Goal: Task Accomplishment & Management: Use online tool/utility

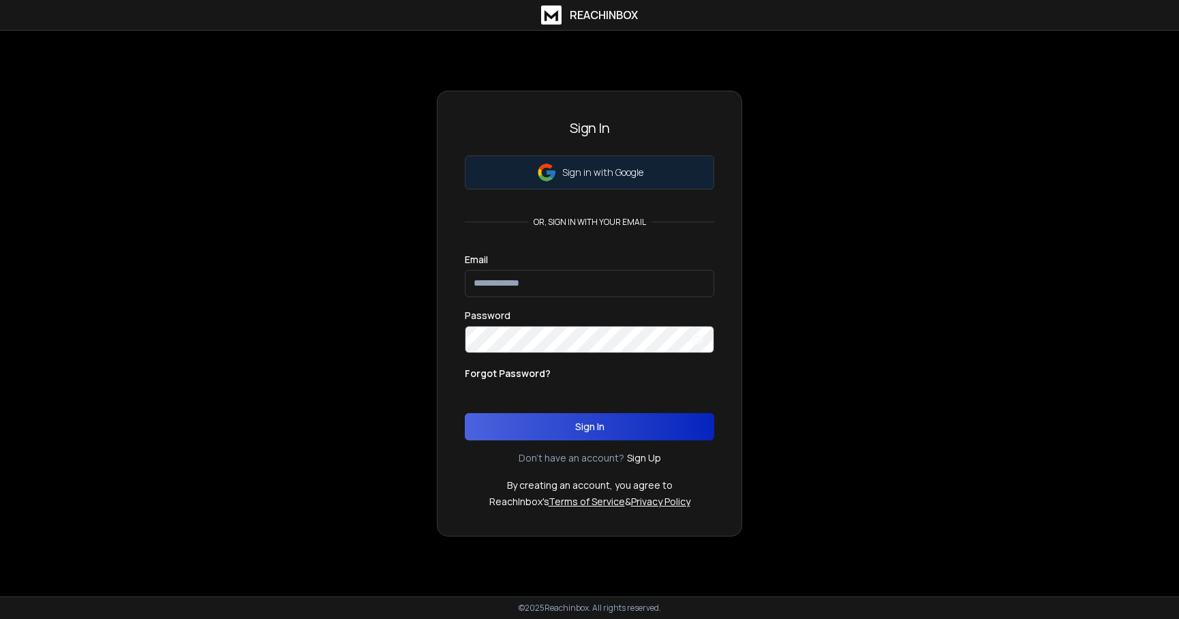
type input "**********"
click at [619, 172] on p "Sign in with Google" at bounding box center [602, 173] width 81 height 14
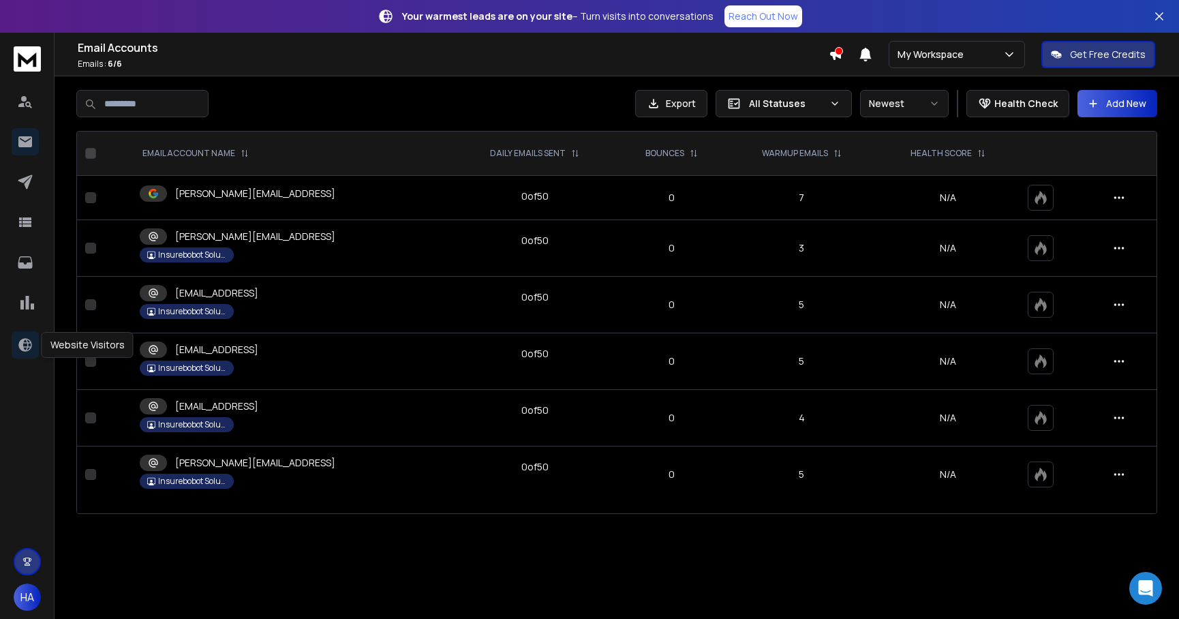
click at [27, 342] on icon at bounding box center [25, 345] width 14 height 14
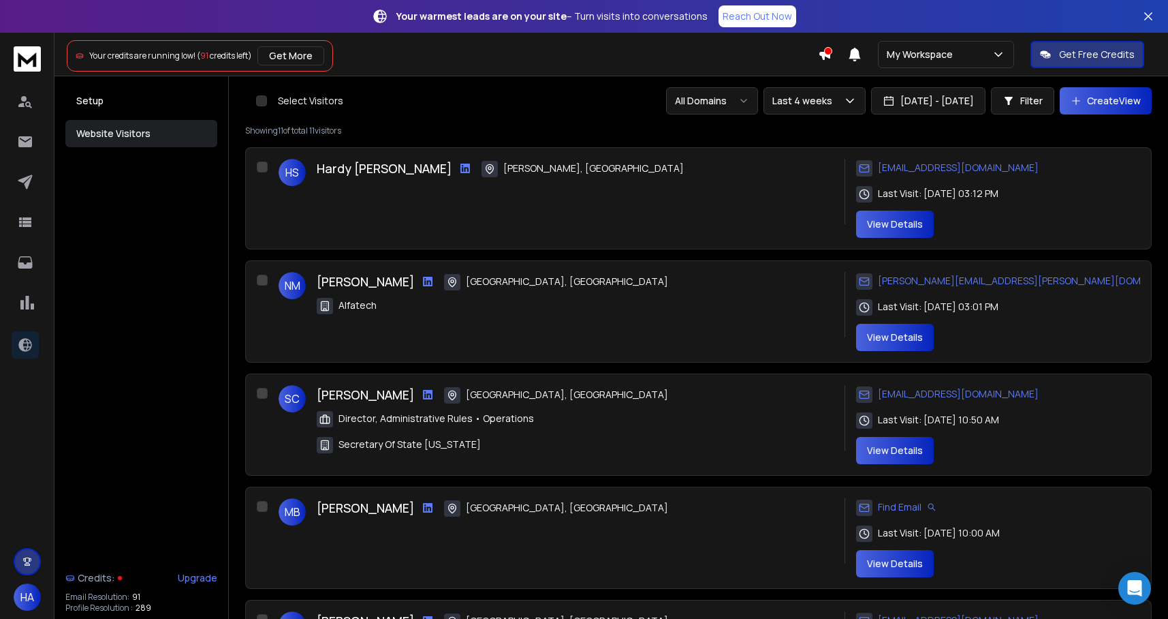
click at [461, 166] on icon at bounding box center [466, 168] width 10 height 10
